Goal: Navigation & Orientation: Find specific page/section

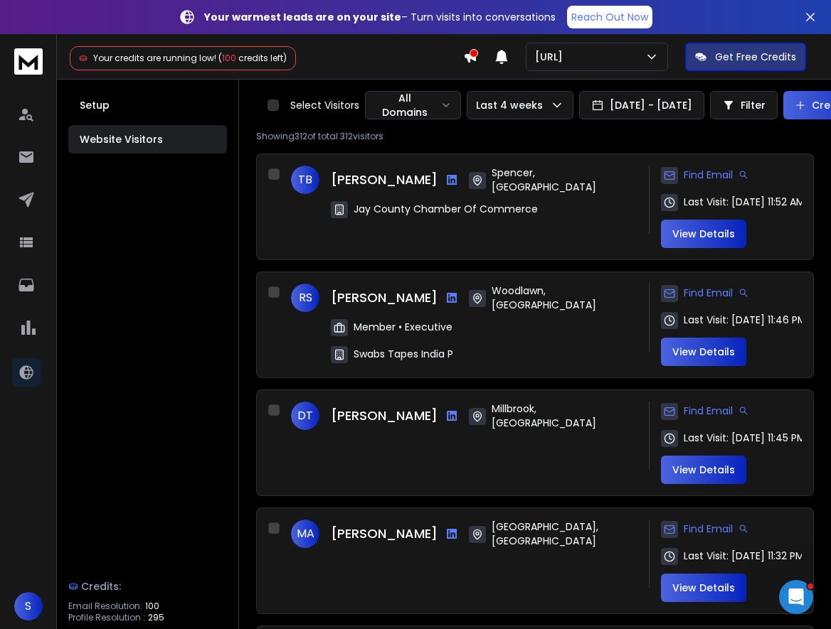
click at [446, 176] on icon at bounding box center [451, 179] width 11 height 11
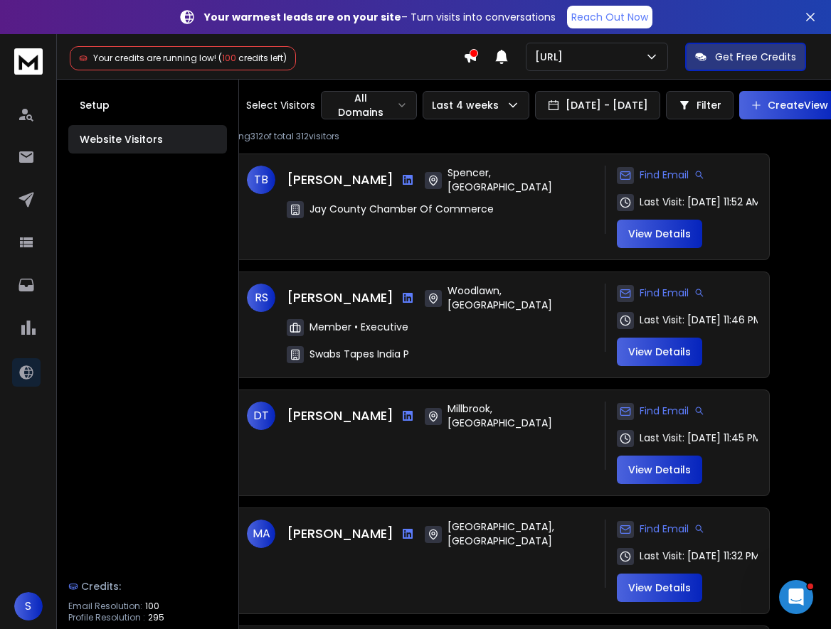
scroll to position [0, 91]
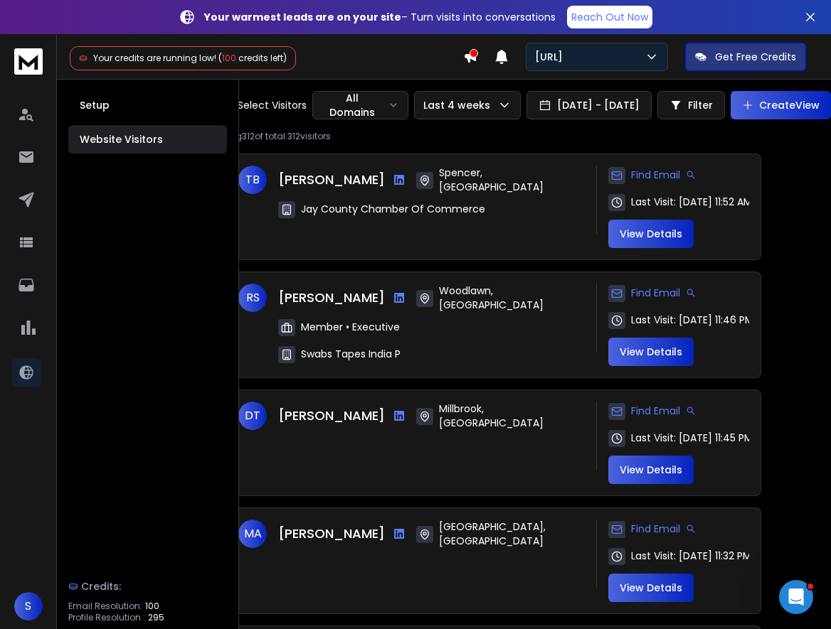
click at [642, 54] on div "[URL]" at bounding box center [597, 57] width 124 height 14
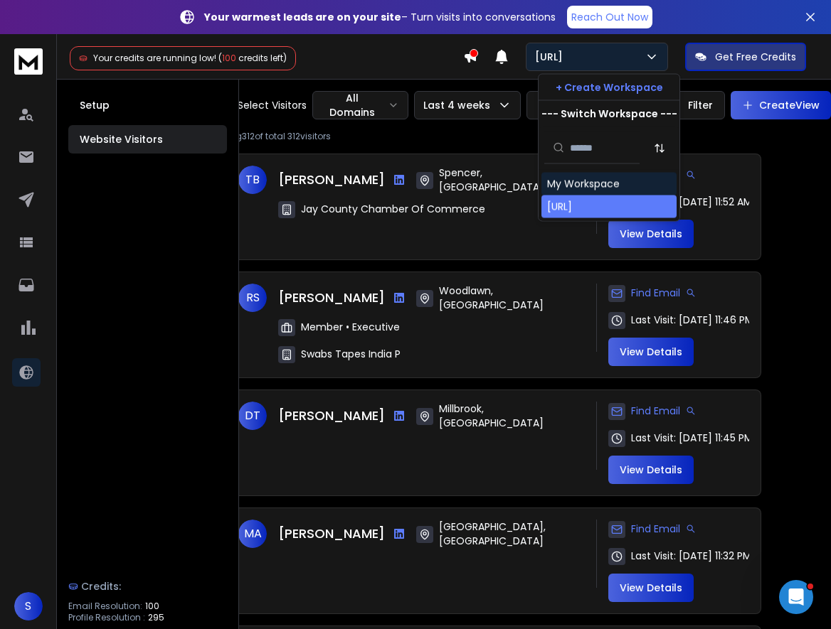
scroll to position [0, 83]
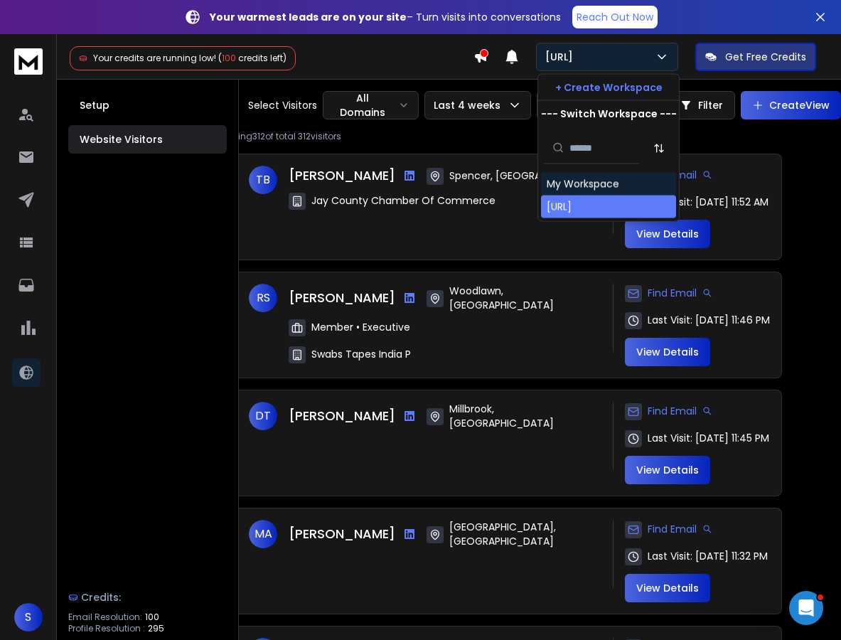
click at [639, 56] on div "[URL]" at bounding box center [608, 57] width 124 height 14
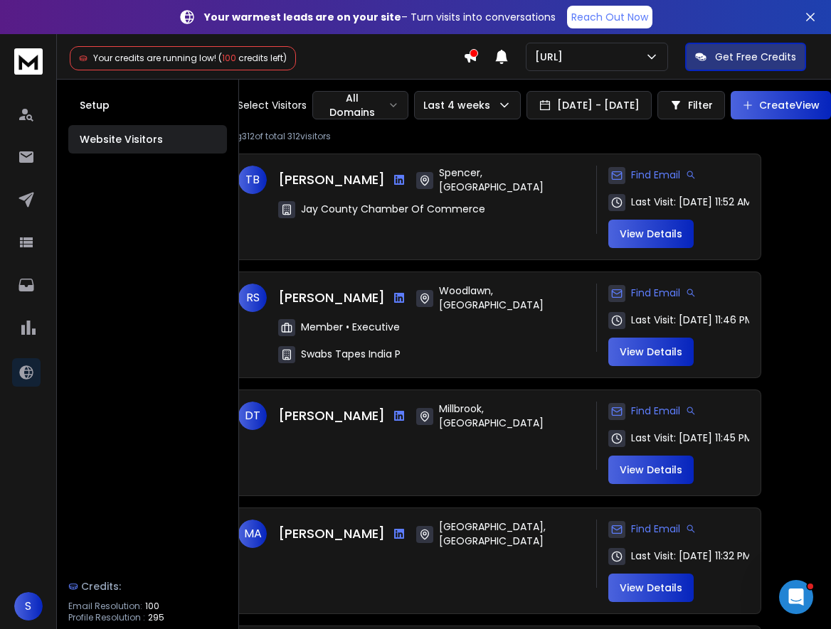
click at [720, 60] on p "Get Free Credits" at bounding box center [755, 57] width 81 height 14
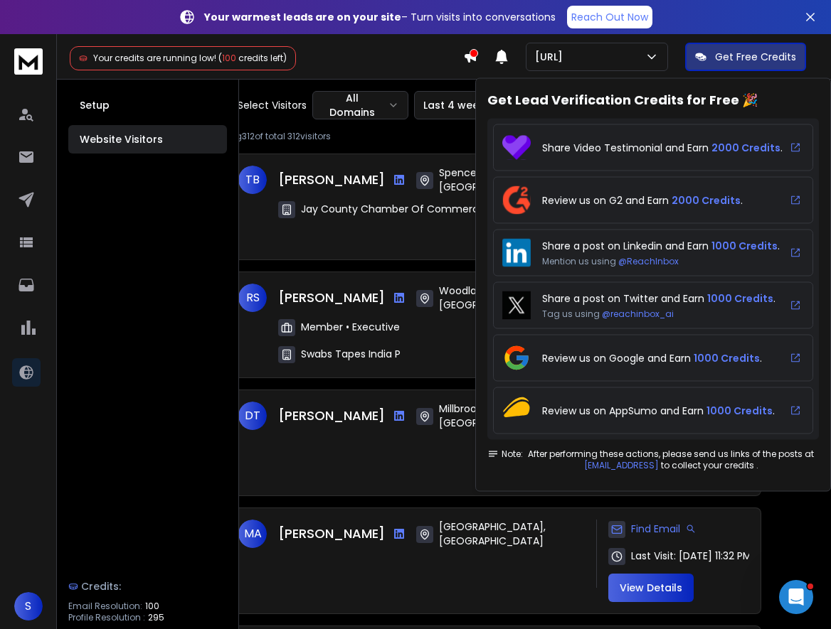
click at [720, 59] on p "Get Free Credits" at bounding box center [755, 57] width 81 height 14
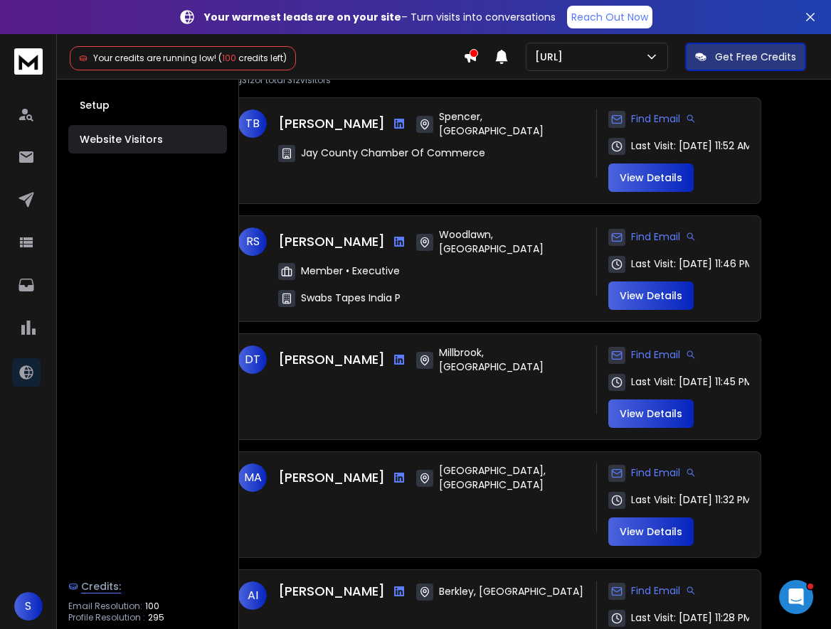
scroll to position [79, 83]
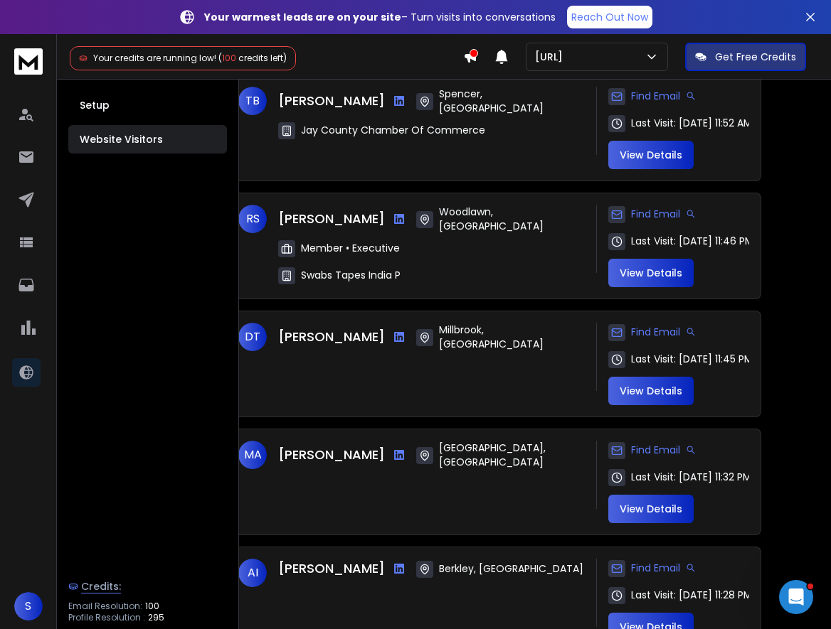
click at [104, 594] on span "Credits:" at bounding box center [101, 587] width 40 height 14
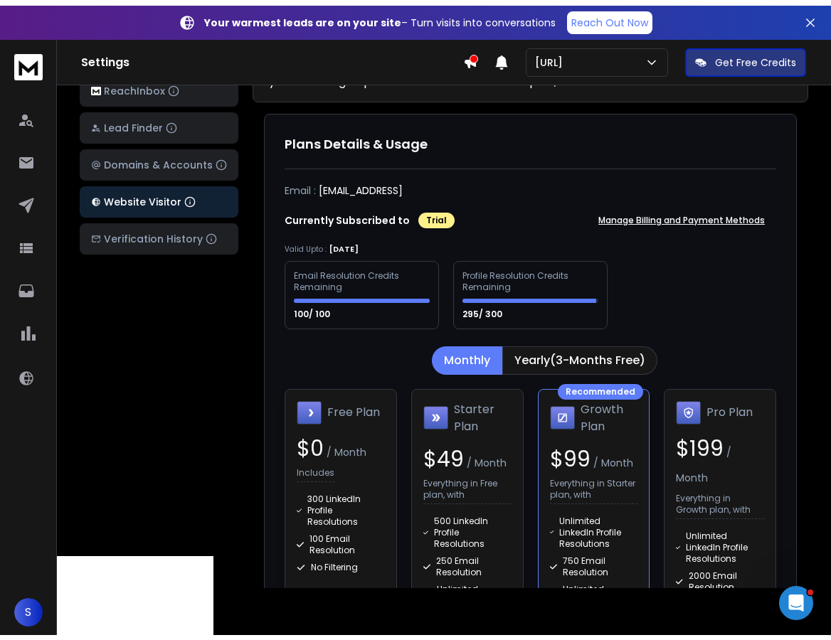
scroll to position [58, 0]
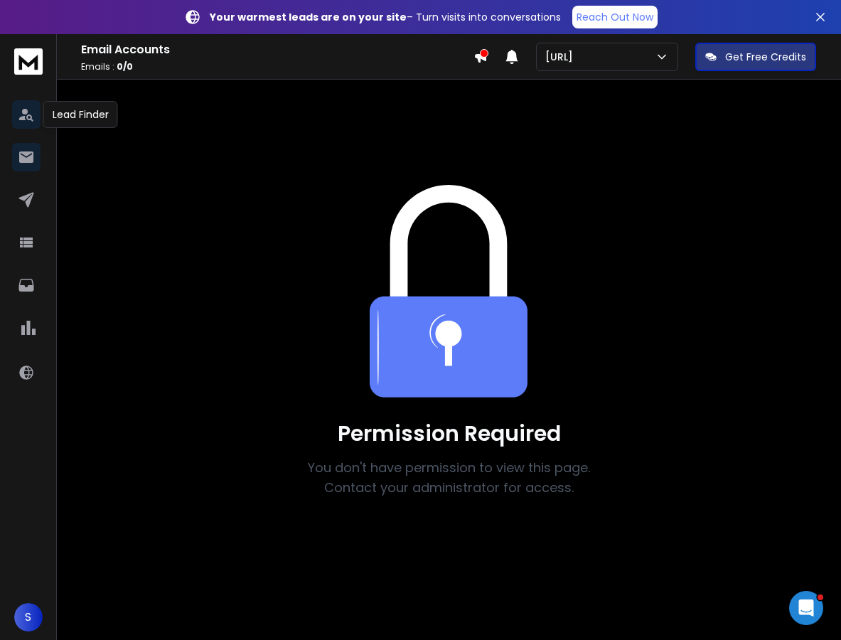
click at [31, 112] on icon at bounding box center [26, 114] width 17 height 17
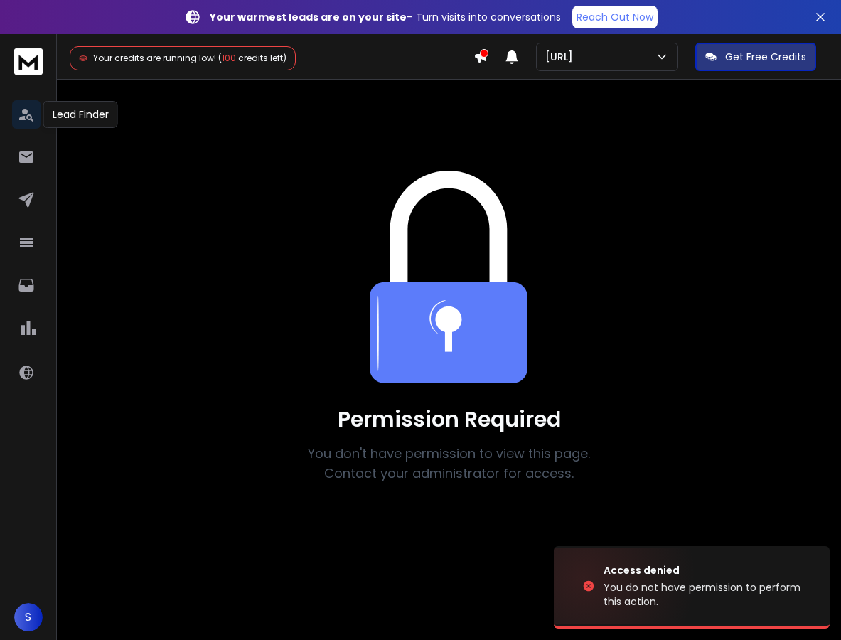
click at [49, 167] on div "S" at bounding box center [28, 340] width 57 height 612
click at [45, 213] on div "S" at bounding box center [28, 340] width 57 height 612
click at [32, 203] on icon at bounding box center [26, 199] width 17 height 17
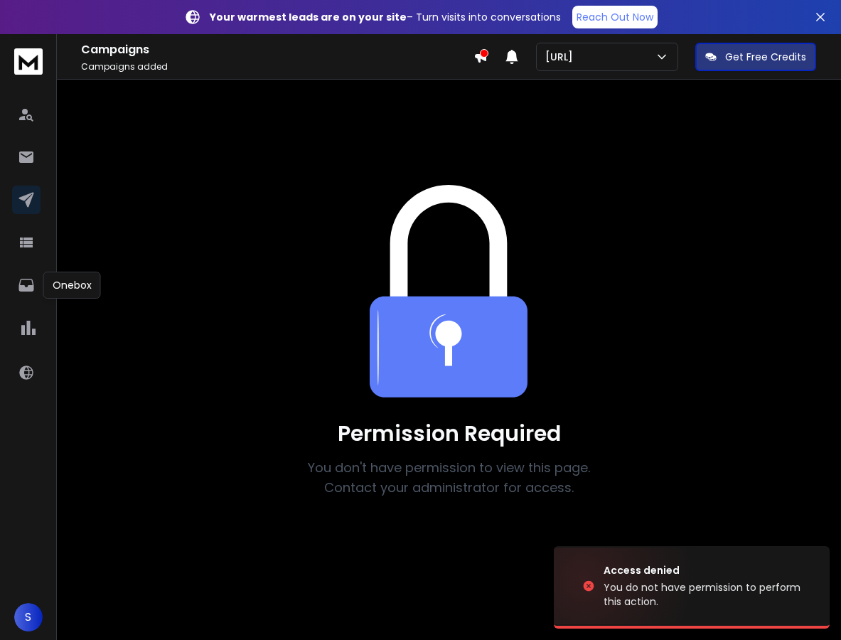
click at [22, 267] on div at bounding box center [28, 242] width 33 height 301
click at [28, 282] on icon at bounding box center [26, 285] width 17 height 17
